Goal: Communication & Community: Answer question/provide support

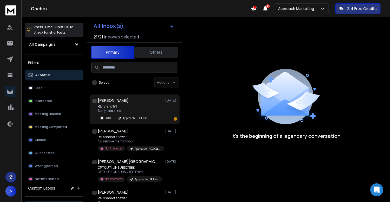
click at [131, 107] on p "RE: Brand lift" at bounding box center [124, 106] width 52 height 4
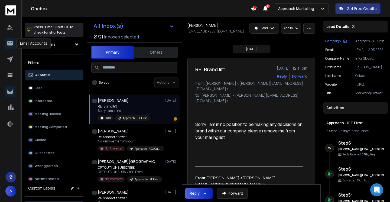
click at [9, 44] on icon at bounding box center [9, 43] width 5 height 4
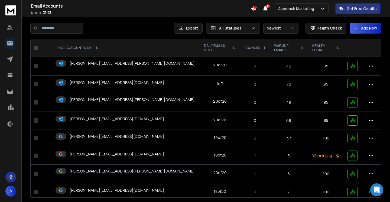
click at [37, 66] on button "button" at bounding box center [36, 66] width 4 height 4
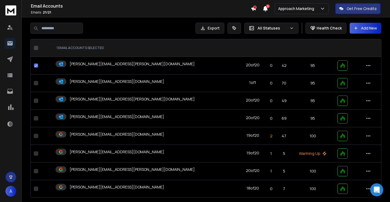
type button "on"
click at [35, 118] on button "button" at bounding box center [36, 118] width 4 height 4
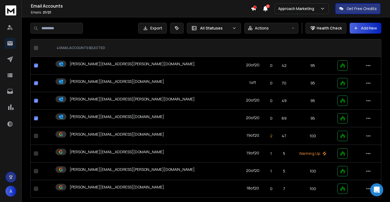
type button "on"
click at [274, 24] on button "Actions" at bounding box center [272, 28] width 54 height 11
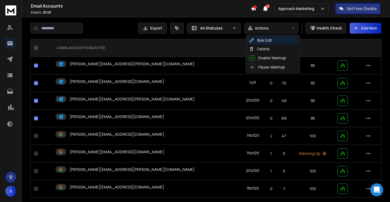
click at [264, 41] on div "Bulk Edit" at bounding box center [260, 40] width 23 height 5
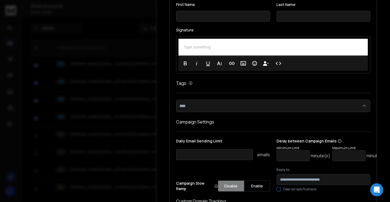
scroll to position [61, 0]
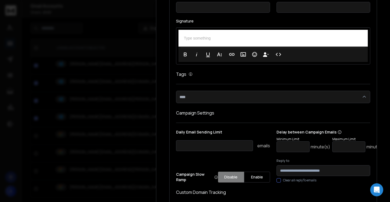
click at [193, 147] on input "number" at bounding box center [214, 145] width 77 height 11
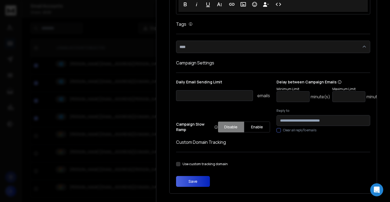
scroll to position [118, 0]
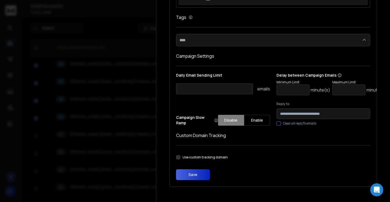
type input "**"
click at [196, 179] on button "Save" at bounding box center [193, 174] width 34 height 11
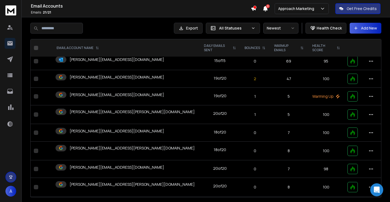
scroll to position [0, 0]
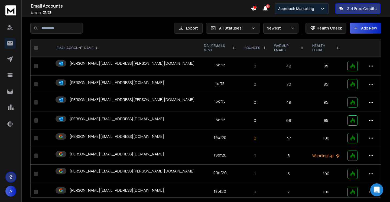
click at [310, 7] on p "Approach Marketing" at bounding box center [297, 8] width 38 height 5
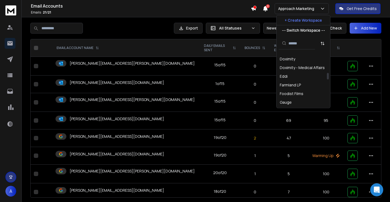
scroll to position [176, 0]
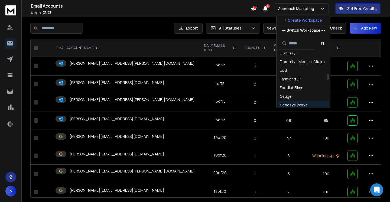
click at [288, 103] on div "Genesys Works" at bounding box center [294, 105] width 28 height 5
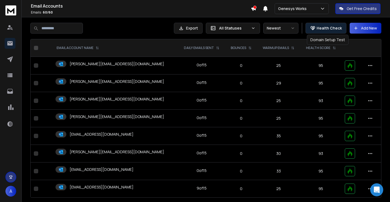
click at [323, 28] on p "Health Check" at bounding box center [329, 27] width 25 height 5
click at [10, 59] on icon at bounding box center [10, 59] width 6 height 6
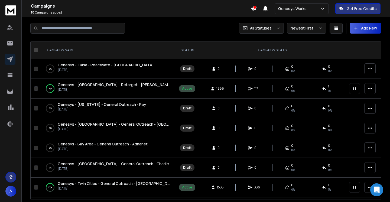
scroll to position [61, 0]
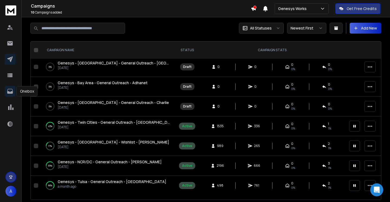
click at [8, 92] on icon at bounding box center [10, 91] width 6 height 5
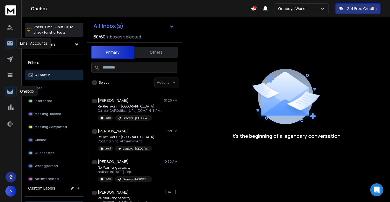
click at [13, 43] on link at bounding box center [10, 43] width 11 height 11
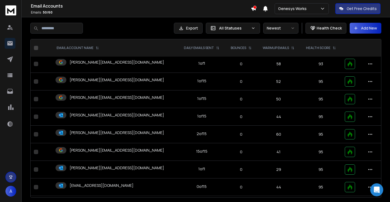
scroll to position [753, 0]
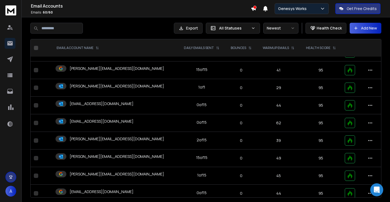
click at [292, 11] on p "Genesys Works" at bounding box center [293, 8] width 31 height 5
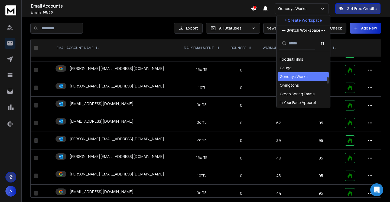
scroll to position [205, 0]
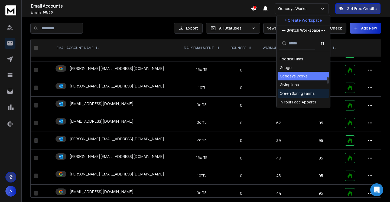
click at [292, 91] on div "Green Spring Farms" at bounding box center [297, 93] width 35 height 5
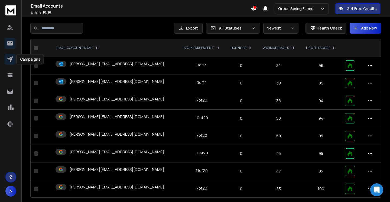
click at [11, 58] on icon at bounding box center [10, 59] width 7 height 7
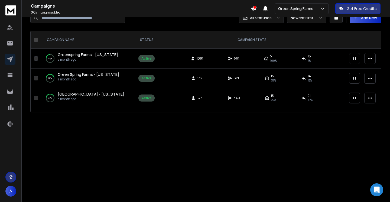
scroll to position [10, 0]
click at [10, 109] on icon at bounding box center [10, 107] width 5 height 5
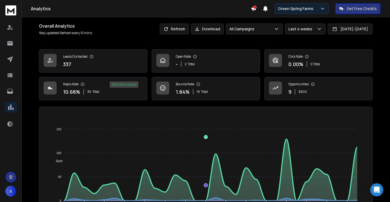
click at [301, 12] on button "Green Spring Farms" at bounding box center [302, 8] width 54 height 11
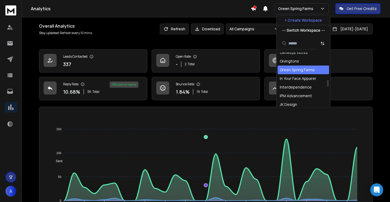
scroll to position [231, 0]
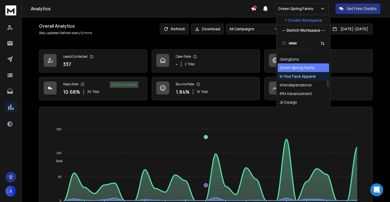
click at [297, 74] on div "In Your Face Apparel" at bounding box center [298, 76] width 36 height 5
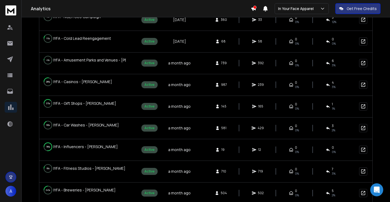
scroll to position [278, 0]
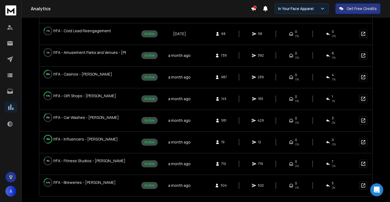
click at [296, 11] on p "In Your Face Apparel" at bounding box center [297, 8] width 38 height 5
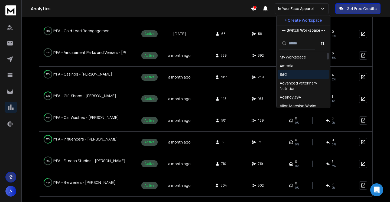
click at [295, 75] on div "9iFX" at bounding box center [304, 74] width 52 height 9
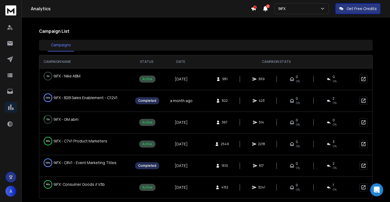
scroll to position [213, 0]
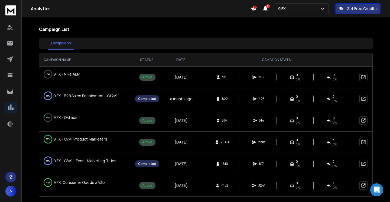
click at [72, 138] on td "99 % 9iFX - C7V1 Product Marketers" at bounding box center [82, 139] width 87 height 15
click at [48, 137] on p "99 %" at bounding box center [48, 139] width 4 height 5
click at [364, 185] on icon at bounding box center [364, 186] width 4 height 4
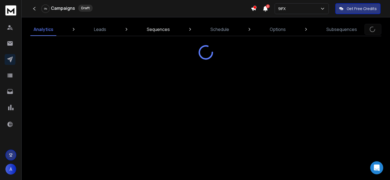
click at [158, 28] on p "Sequences" at bounding box center [158, 29] width 23 height 7
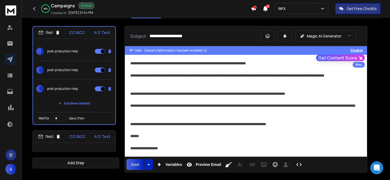
scroll to position [28, 0]
click at [56, 70] on p "post-production help" at bounding box center [62, 70] width 31 height 4
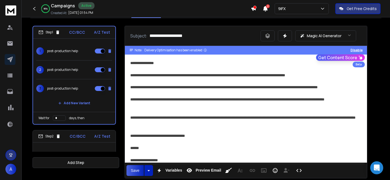
click at [56, 90] on p "post-production help" at bounding box center [62, 88] width 31 height 4
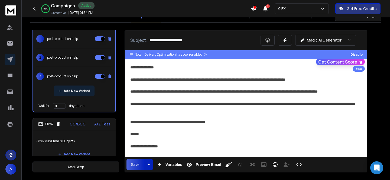
scroll to position [24, 0]
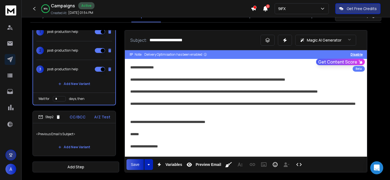
click at [60, 133] on p "<Previous Email's Subject>" at bounding box center [74, 133] width 76 height 15
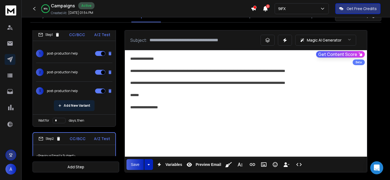
scroll to position [0, 0]
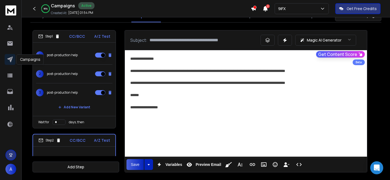
click at [9, 61] on icon at bounding box center [10, 59] width 7 height 7
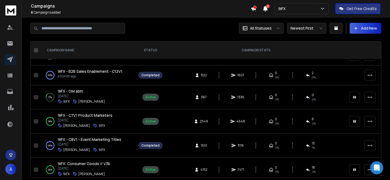
scroll to position [22, 0]
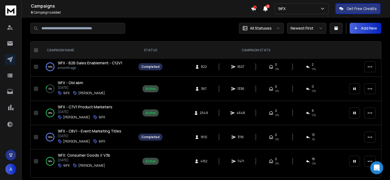
click at [85, 107] on span "9iFX - C7V1 Product Marketers" at bounding box center [85, 106] width 55 height 5
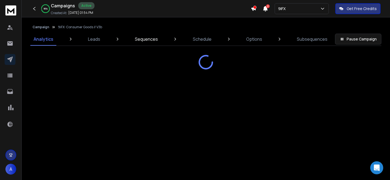
click at [148, 38] on p "Sequences" at bounding box center [146, 39] width 23 height 7
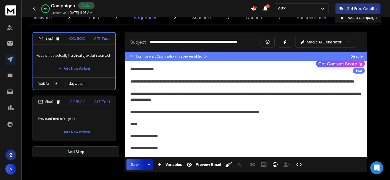
scroll to position [28, 0]
click at [208, 162] on span "Preview Email" at bounding box center [209, 164] width 28 height 5
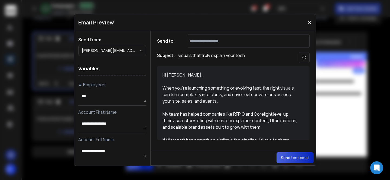
scroll to position [0, 0]
click at [310, 23] on icon at bounding box center [310, 22] width 4 height 4
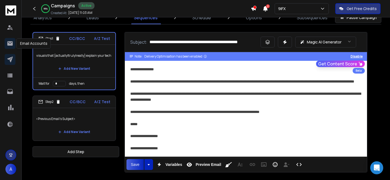
click at [11, 44] on icon at bounding box center [9, 43] width 5 height 4
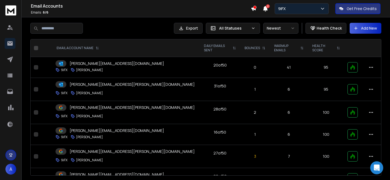
click at [304, 13] on button "9iFX" at bounding box center [302, 8] width 54 height 11
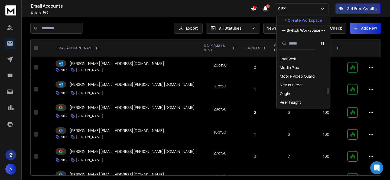
scroll to position [291, 0]
click at [293, 75] on div "Mobile Video Guard" at bounding box center [297, 77] width 35 height 5
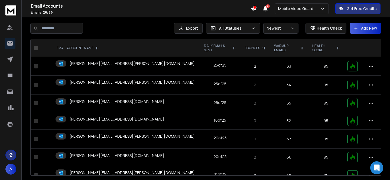
scroll to position [344, 0]
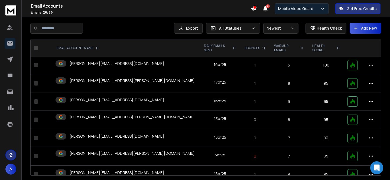
click at [296, 10] on p "Mobile Video Guard" at bounding box center [296, 8] width 37 height 5
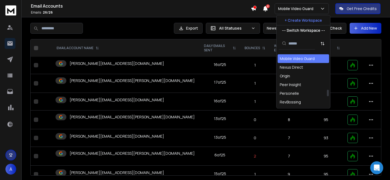
scroll to position [310, 0]
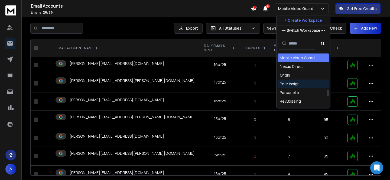
click at [286, 81] on div "Peer Insight" at bounding box center [290, 83] width 21 height 5
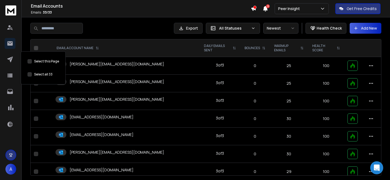
click at [29, 75] on button "Select this Page" at bounding box center [30, 74] width 4 height 4
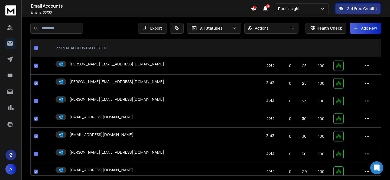
click at [227, 27] on p "All Statuses" at bounding box center [215, 27] width 30 height 5
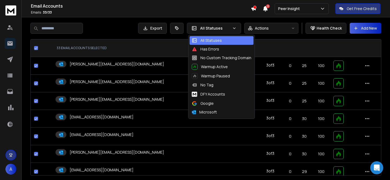
click at [256, 35] on div "Export All Statuses Actions Health Check Add New 33 EMAIL ACCOUNTS SELECTED jos…" at bounding box center [205, 99] width 351 height 153
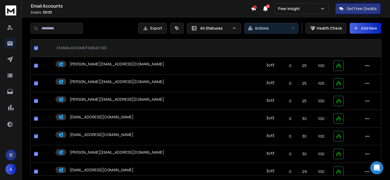
click at [258, 32] on button "Actions" at bounding box center [272, 28] width 54 height 11
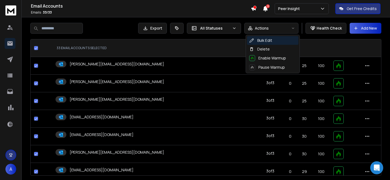
click at [263, 42] on div "Bulk Edit" at bounding box center [260, 40] width 23 height 5
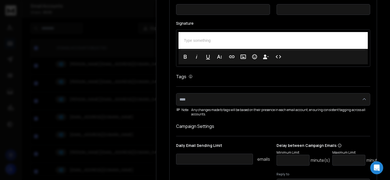
scroll to position [130, 0]
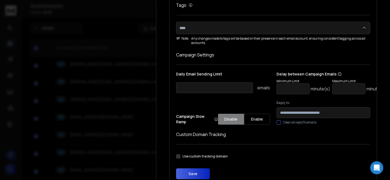
click at [191, 88] on input "number" at bounding box center [214, 87] width 77 height 11
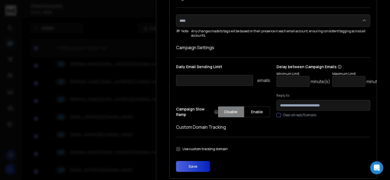
scroll to position [138, 0]
type input "**"
click at [191, 168] on button "Save" at bounding box center [193, 165] width 34 height 11
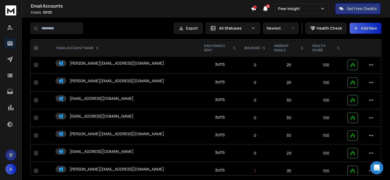
scroll to position [0, 0]
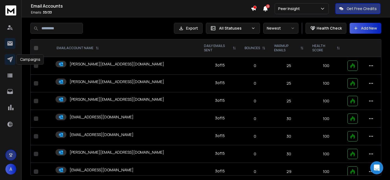
click at [11, 58] on icon at bounding box center [10, 59] width 6 height 6
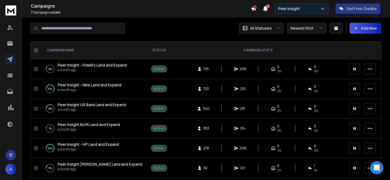
click at [301, 8] on p "Peer Insight" at bounding box center [290, 8] width 24 height 5
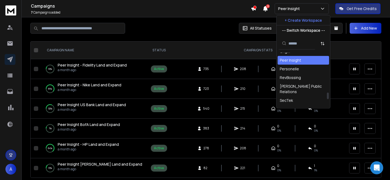
scroll to position [335, 0]
click at [291, 75] on div "RevBossing" at bounding box center [290, 77] width 21 height 5
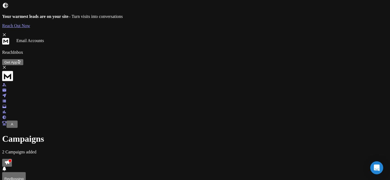
click at [6, 89] on icon at bounding box center [4, 90] width 4 height 3
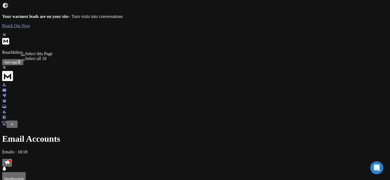
click at [25, 65] on button "Select this Page" at bounding box center [23, 64] width 4 height 2
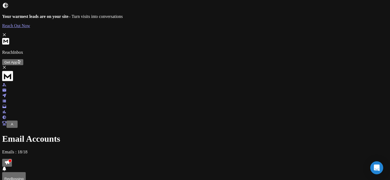
click at [271, 40] on div "Bulk Edit" at bounding box center [260, 37] width 28 height 5
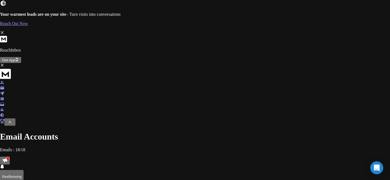
scroll to position [134, 0]
type input "*"
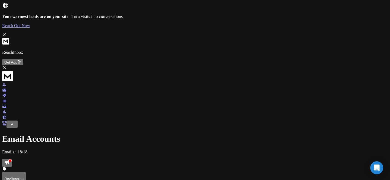
scroll to position [0, 0]
click at [6, 94] on icon at bounding box center [4, 96] width 4 height 4
click at [7, 99] on icon at bounding box center [4, 101] width 4 height 4
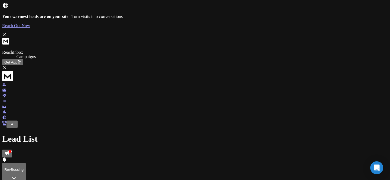
click at [6, 94] on icon at bounding box center [4, 96] width 4 height 4
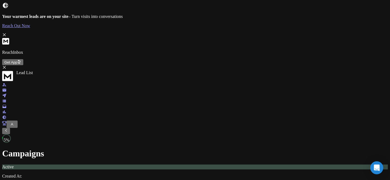
click at [7, 99] on icon at bounding box center [4, 101] width 4 height 4
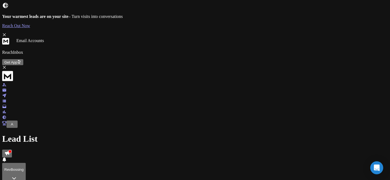
click at [7, 88] on icon at bounding box center [4, 90] width 4 height 4
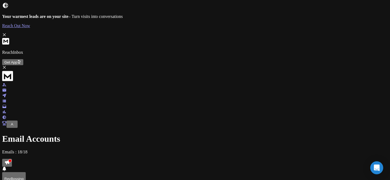
click at [24, 176] on p "RevBossing" at bounding box center [13, 178] width 19 height 4
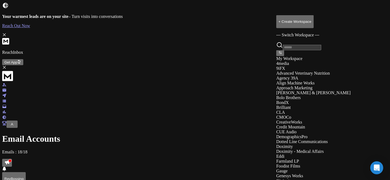
click at [291, 58] on div "My Workspace" at bounding box center [314, 58] width 75 height 5
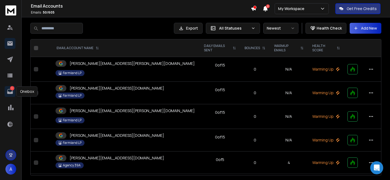
click at [8, 90] on icon at bounding box center [10, 91] width 7 height 7
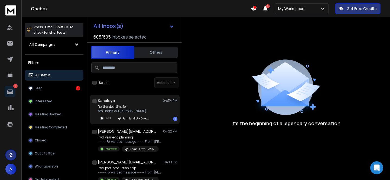
click at [131, 104] on div "Kanaleya 04:34 PM Re: the ideal time for Yes Thank You [PERSON_NAME] ! Lead Far…" at bounding box center [138, 109] width 80 height 23
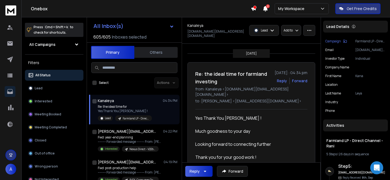
click at [276, 28] on div "Lead" at bounding box center [264, 30] width 29 height 10
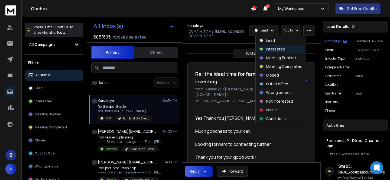
click at [272, 46] on div "Interested" at bounding box center [281, 49] width 48 height 9
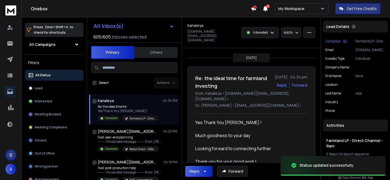
click at [308, 82] on div "Forward" at bounding box center [299, 84] width 15 height 5
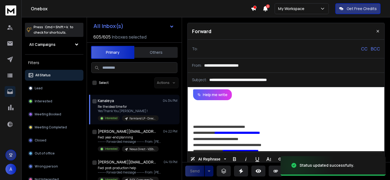
click at [209, 50] on input at bounding box center [219, 49] width 38 height 10
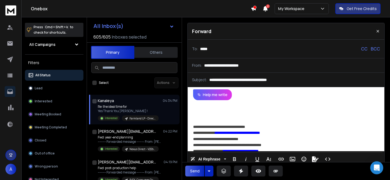
type input "**********"
click at [195, 170] on button "Send" at bounding box center [194, 170] width 19 height 11
